Goal: Communication & Community: Answer question/provide support

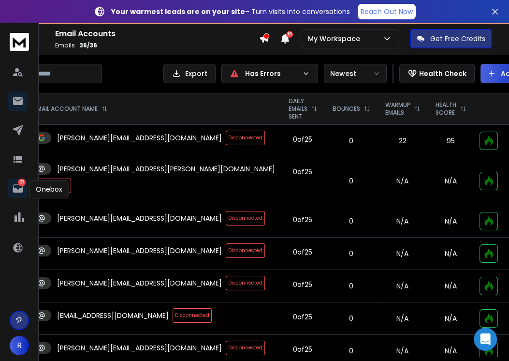
click at [18, 191] on icon at bounding box center [18, 188] width 10 height 9
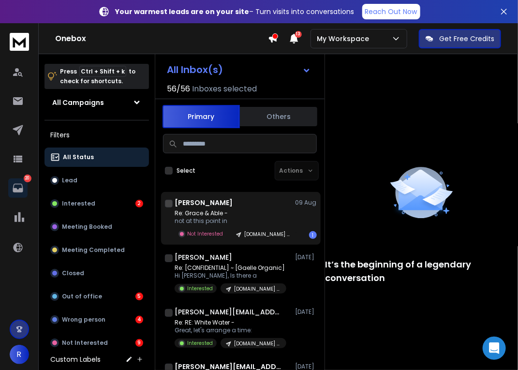
click at [282, 202] on div "[PERSON_NAME] [DATE]" at bounding box center [246, 203] width 142 height 10
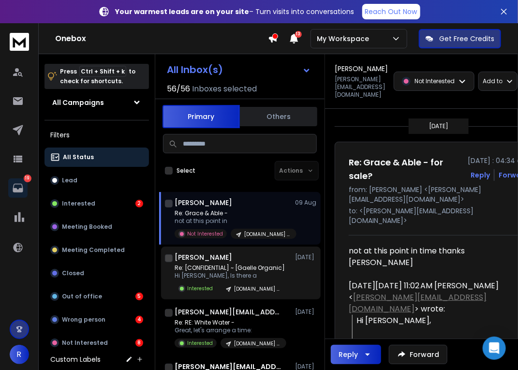
click at [257, 264] on p "Re: [CONFIDENTIAL] ~ [Gaelle Organic]" at bounding box center [231, 268] width 112 height 8
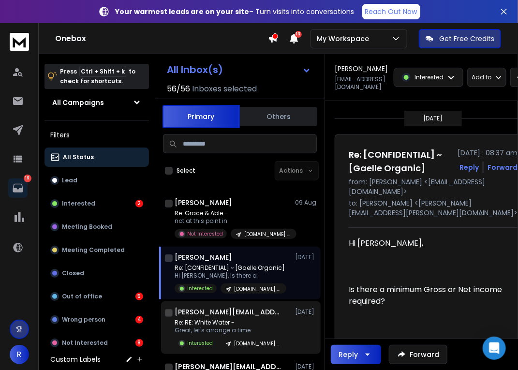
click at [237, 309] on h1 "[PERSON_NAME][EMAIL_ADDRESS][DOMAIN_NAME]" at bounding box center [228, 312] width 106 height 10
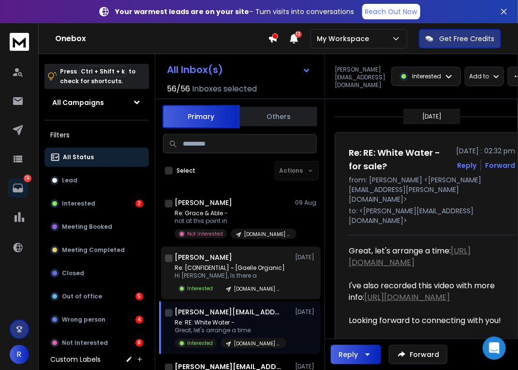
click at [240, 274] on p "Hi [PERSON_NAME], Is there a" at bounding box center [231, 276] width 112 height 8
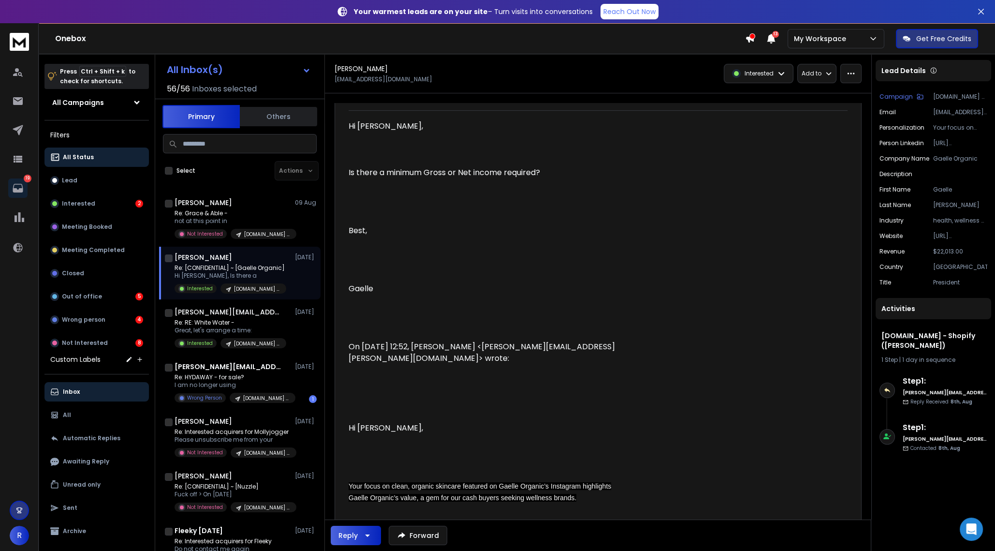
scroll to position [242, 0]
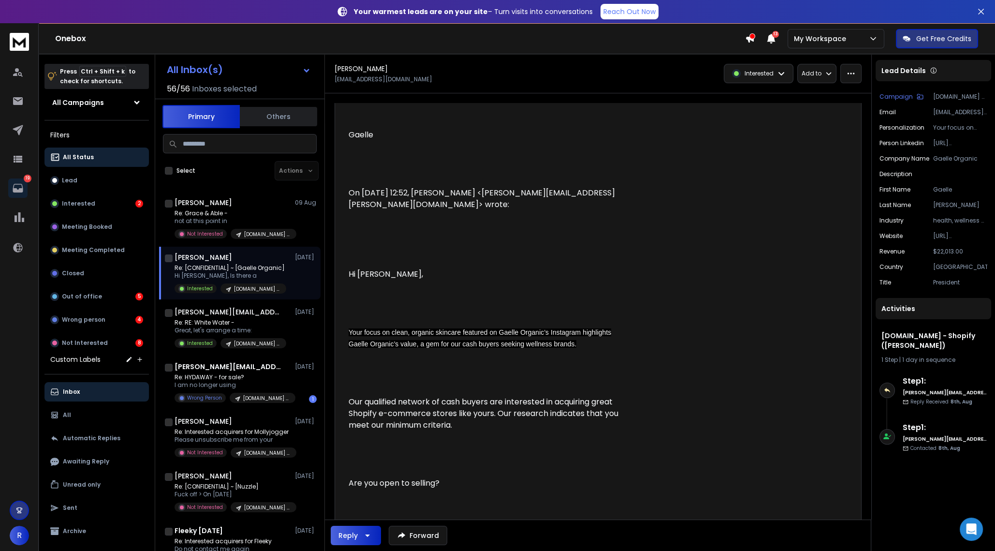
click at [349, 370] on div "Reply" at bounding box center [348, 536] width 19 height 10
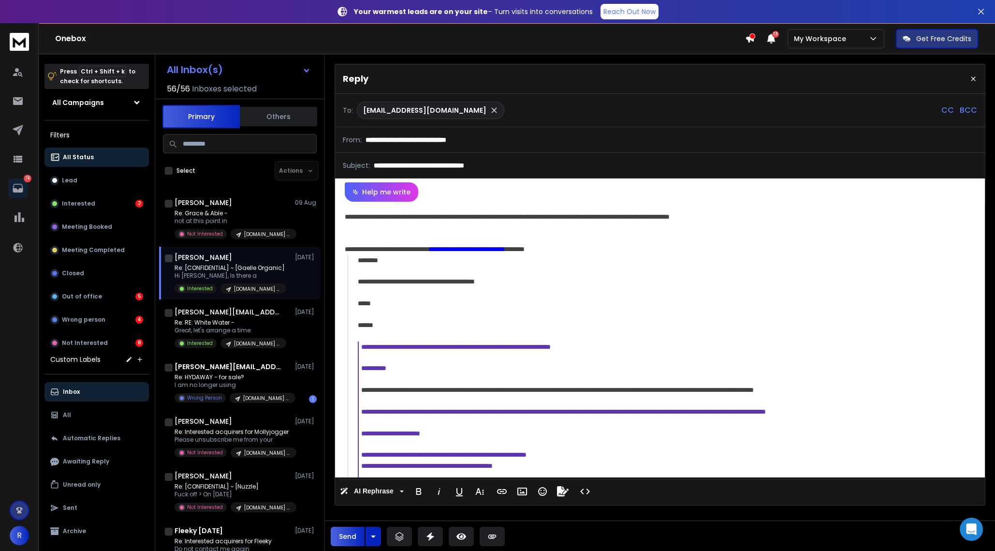
click at [518, 224] on div at bounding box center [660, 227] width 631 height 11
click at [518, 220] on div "**********" at bounding box center [654, 216] width 619 height 11
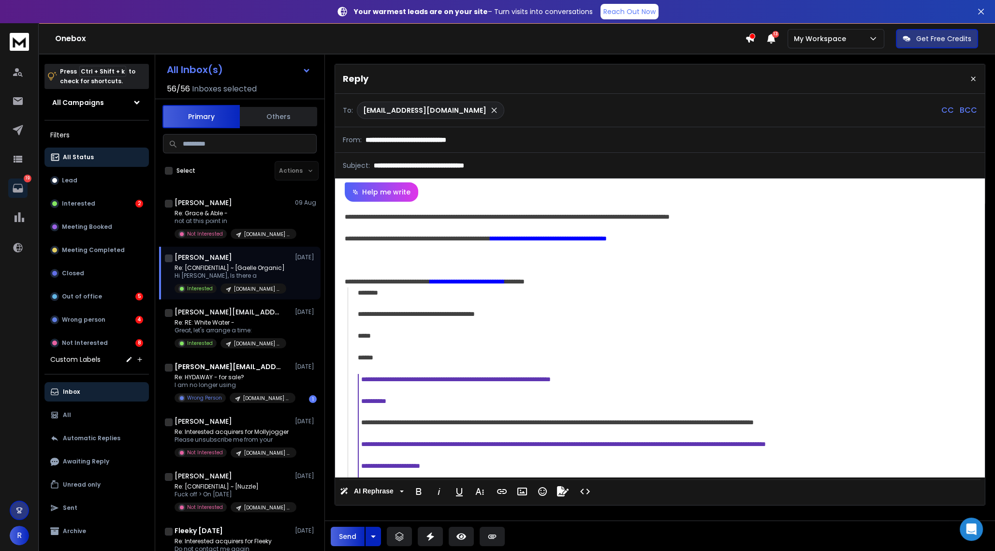
click at [339, 370] on button "Send" at bounding box center [348, 536] width 34 height 19
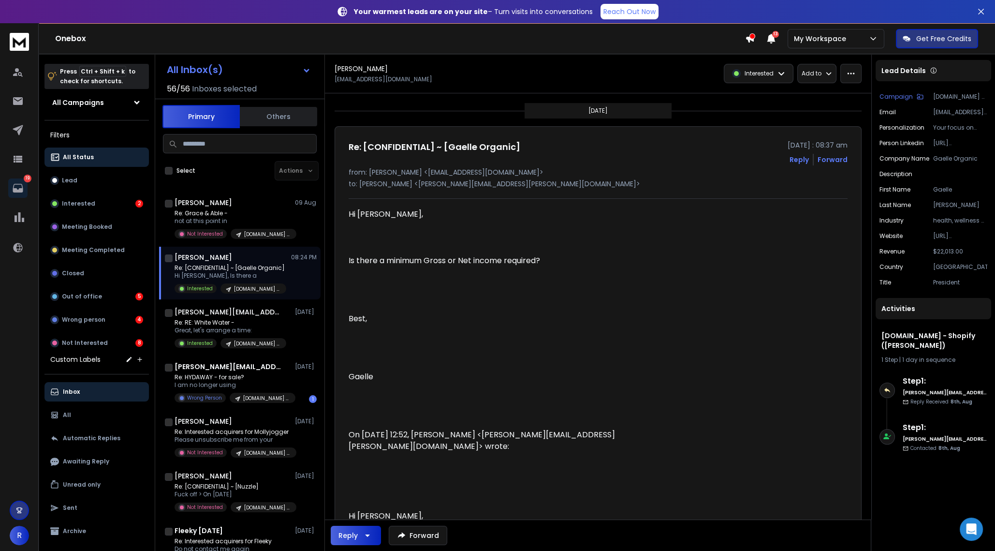
click at [242, 299] on div "[PERSON_NAME] [DATE] Re: Grace & Able - not at this point in Not Interested [DO…" at bounding box center [239, 394] width 169 height 408
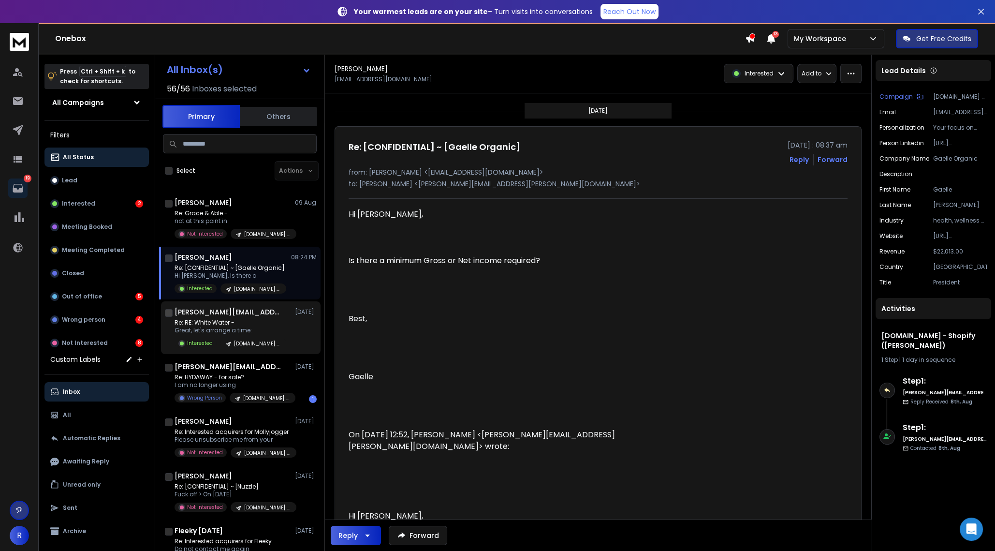
click at [237, 315] on h1 "[PERSON_NAME][EMAIL_ADDRESS][DOMAIN_NAME]" at bounding box center [228, 312] width 106 height 10
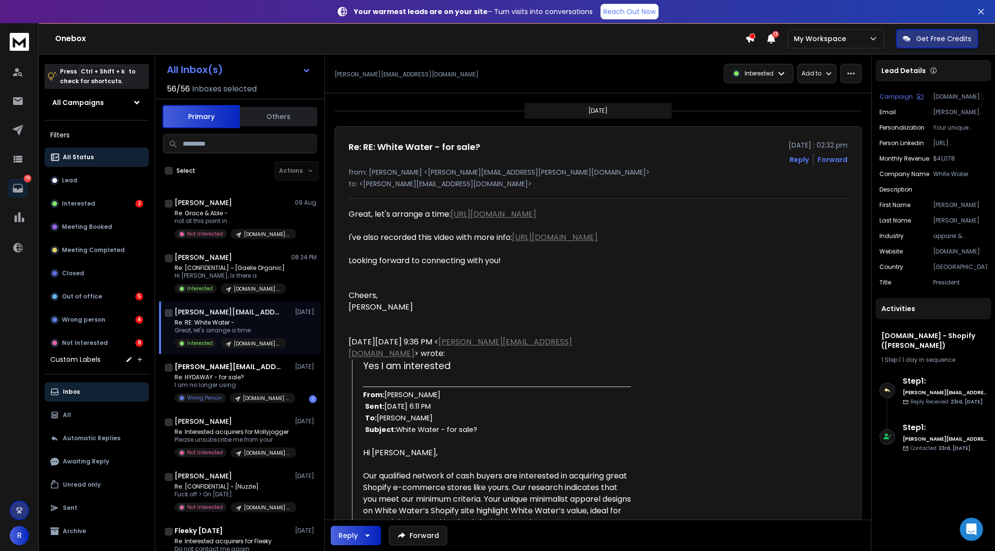
click at [345, 370] on div "Reply" at bounding box center [348, 536] width 19 height 10
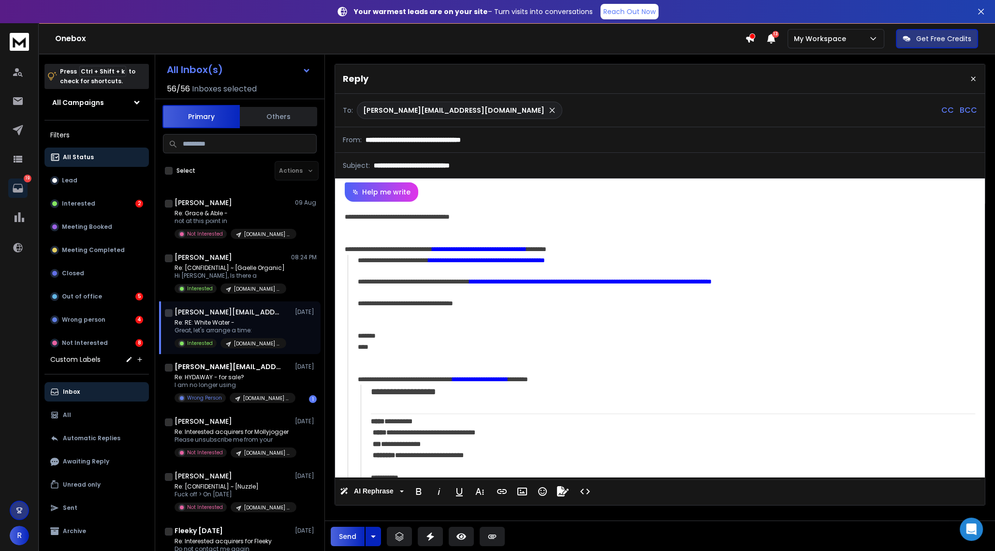
click at [334, 370] on button "Send" at bounding box center [348, 536] width 34 height 19
click at [345, 370] on button "Send" at bounding box center [348, 536] width 34 height 19
click at [350, 370] on div "Send" at bounding box center [362, 536] width 63 height 19
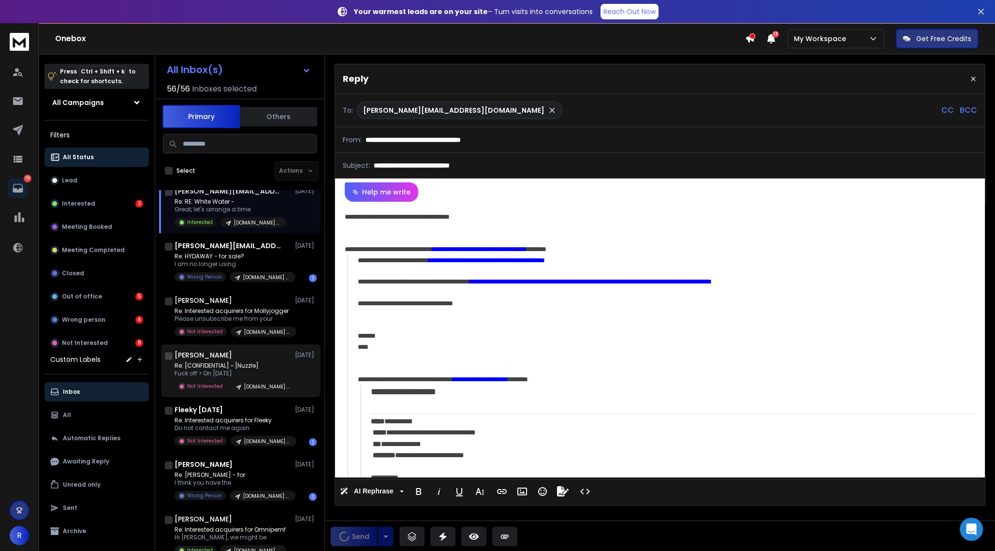
scroll to position [302, 0]
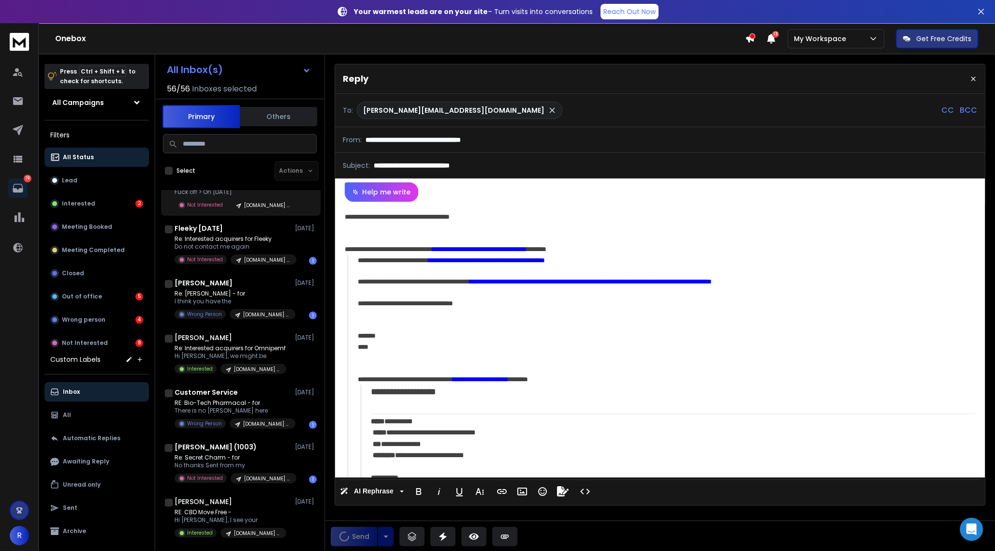
click at [245, 354] on p "Hi [PERSON_NAME], we might be" at bounding box center [231, 356] width 112 height 8
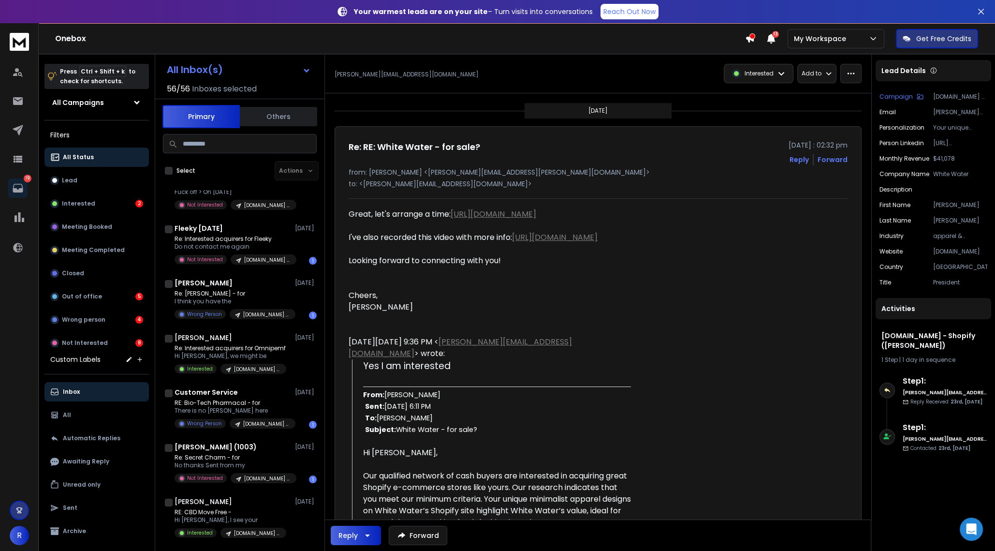
click at [341, 370] on div "Reply" at bounding box center [348, 536] width 19 height 10
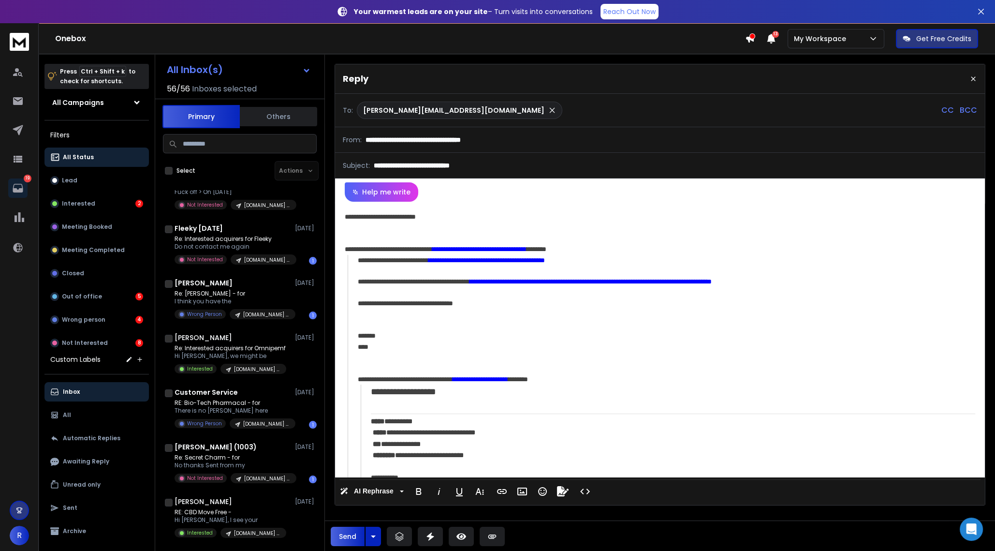
click at [345, 370] on button "Send" at bounding box center [348, 536] width 34 height 19
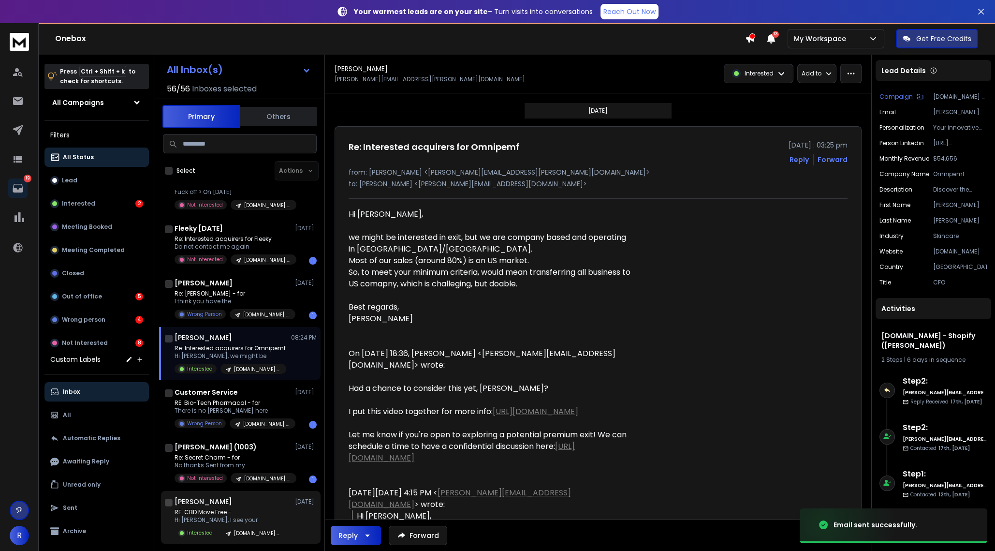
click at [217, 370] on p "RE: CBD Move Free -" at bounding box center [231, 512] width 112 height 8
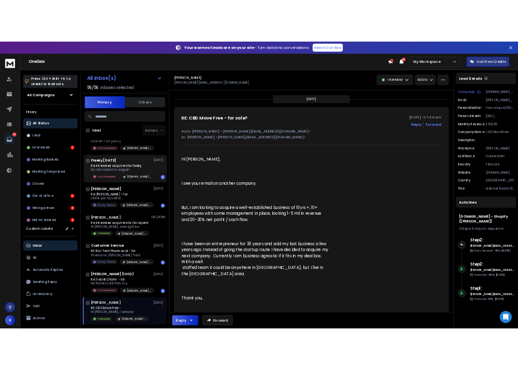
scroll to position [0, 0]
